Goal: Check status

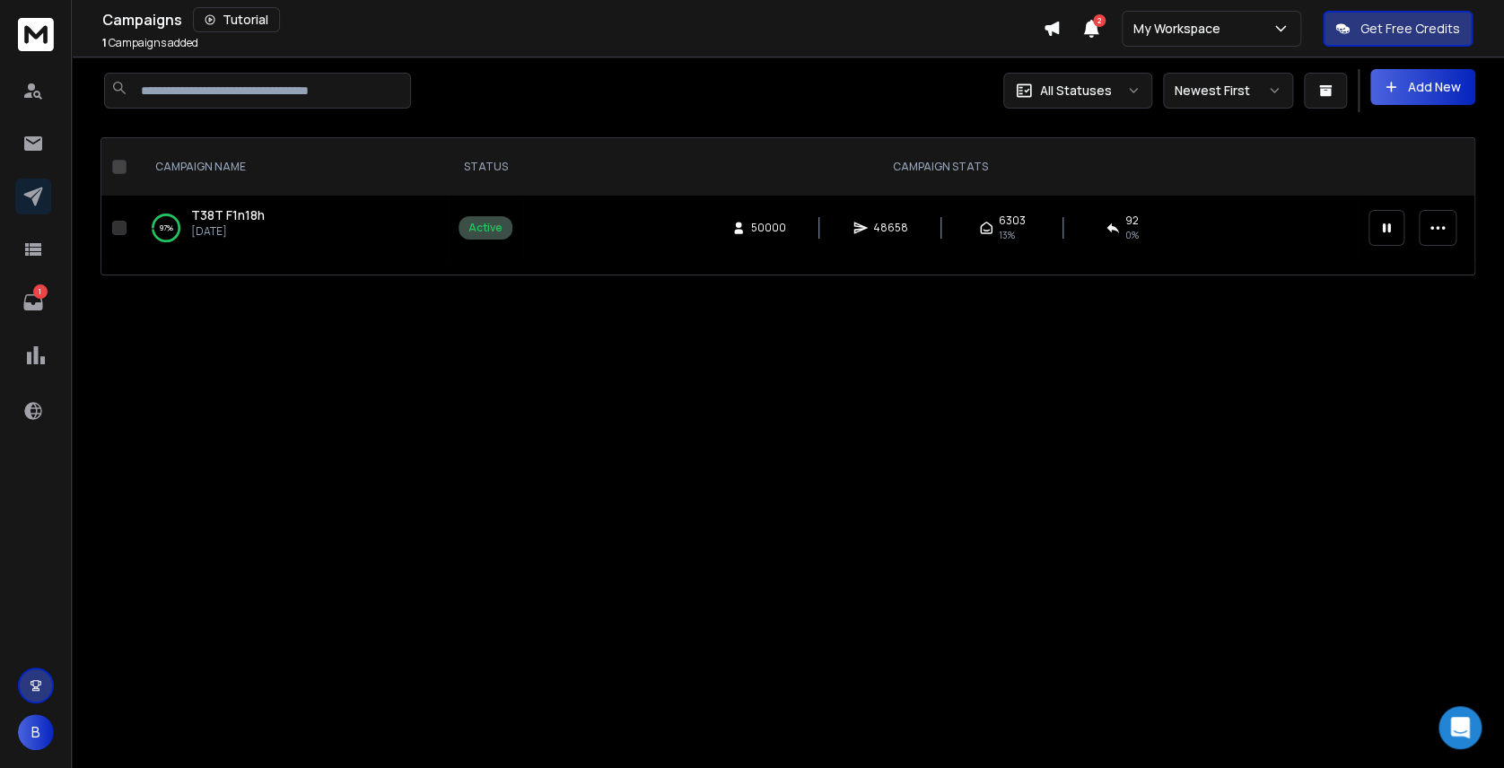
scroll to position [6, 0]
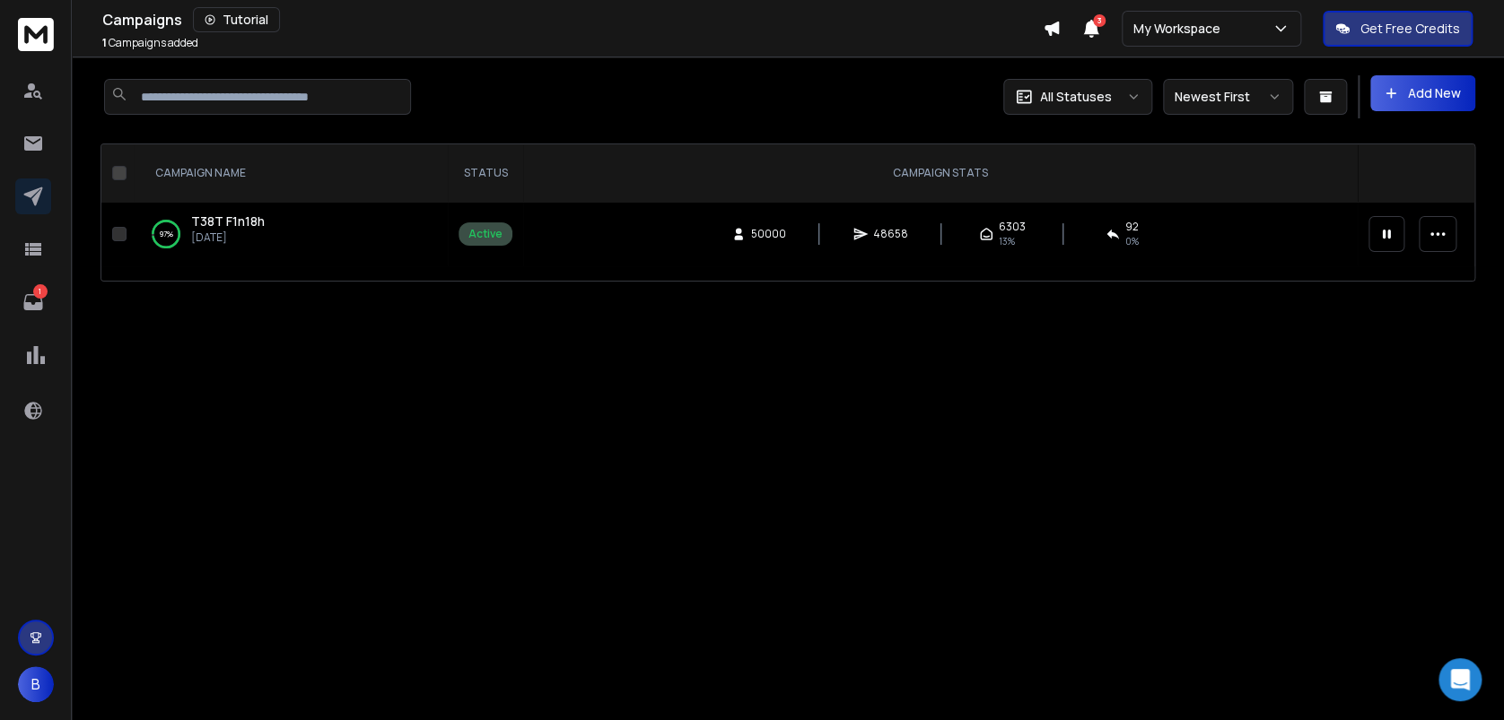
click at [666, 275] on caption at bounding box center [787, 273] width 1373 height 14
click at [662, 260] on td "50000 48658 6303 13 % 92 0 %" at bounding box center [940, 234] width 834 height 65
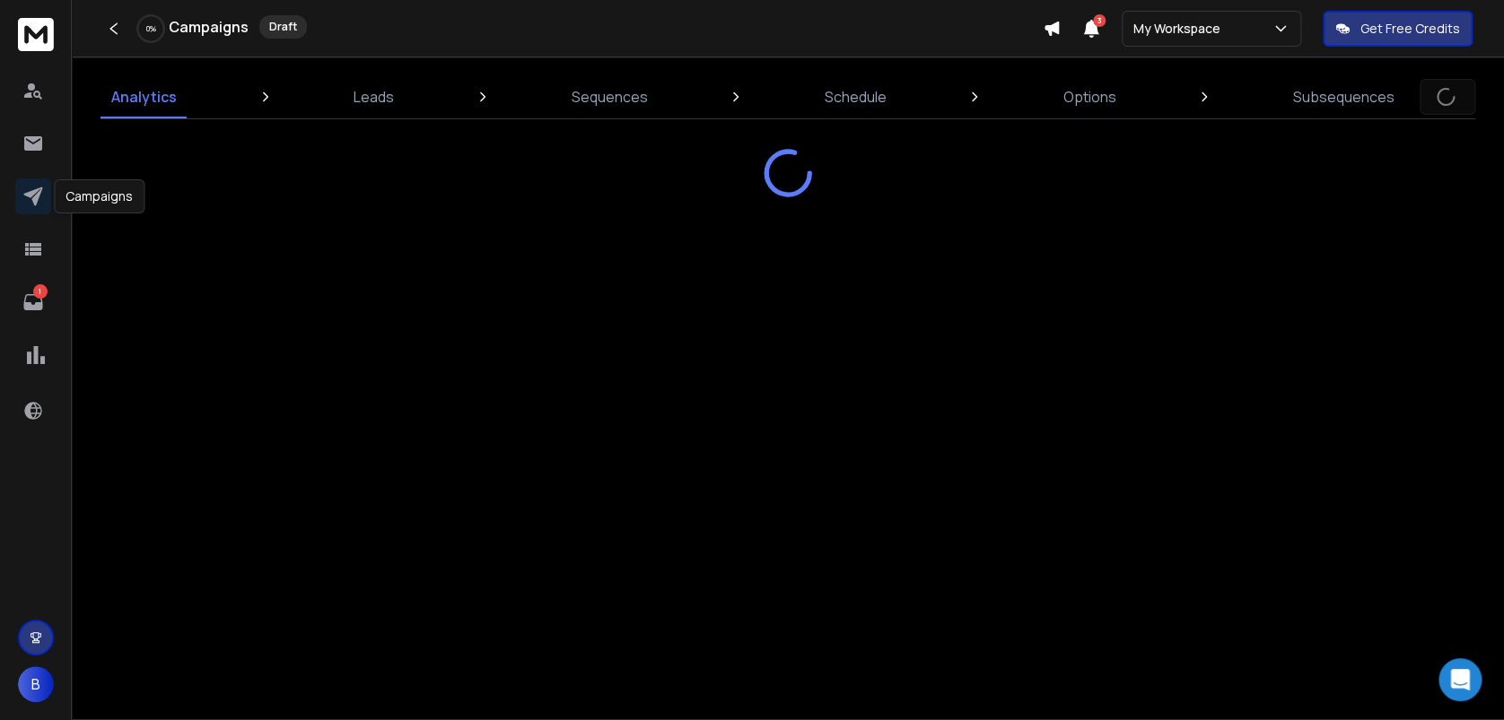
click at [37, 187] on icon at bounding box center [33, 197] width 22 height 22
